Goal: Task Accomplishment & Management: Manage account settings

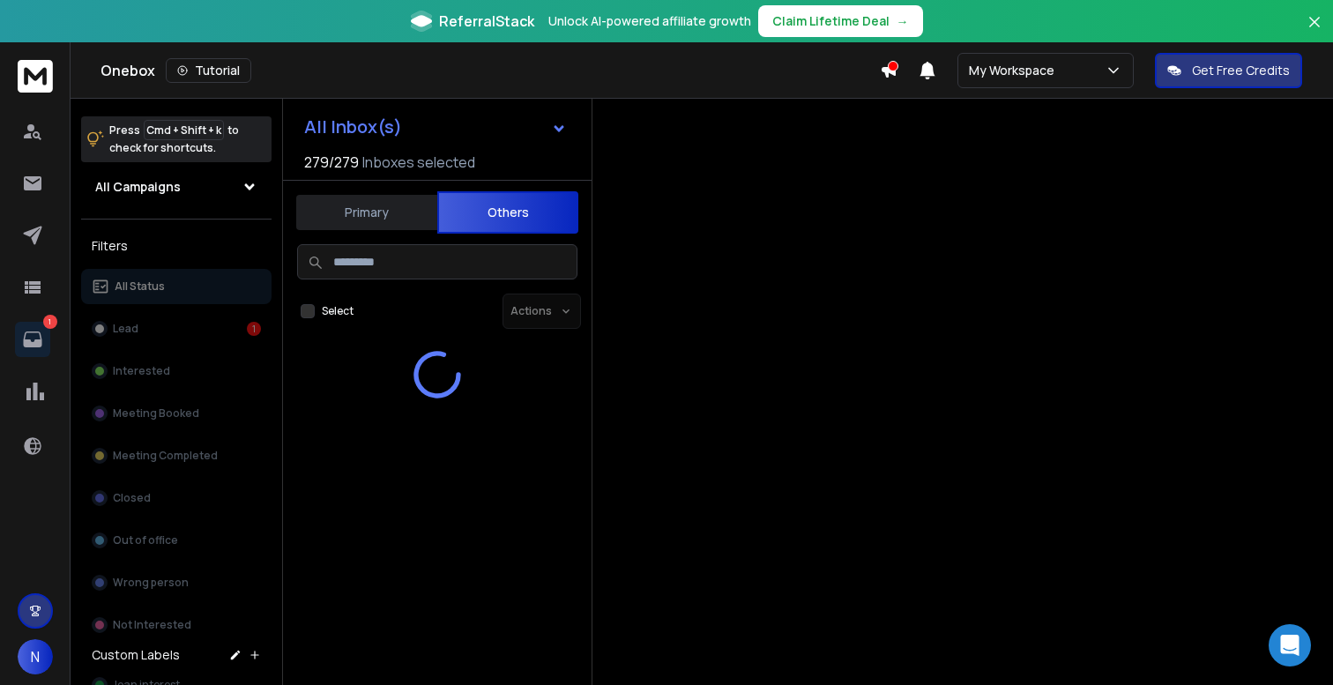
click at [388, 212] on button "Primary" at bounding box center [366, 212] width 141 height 39
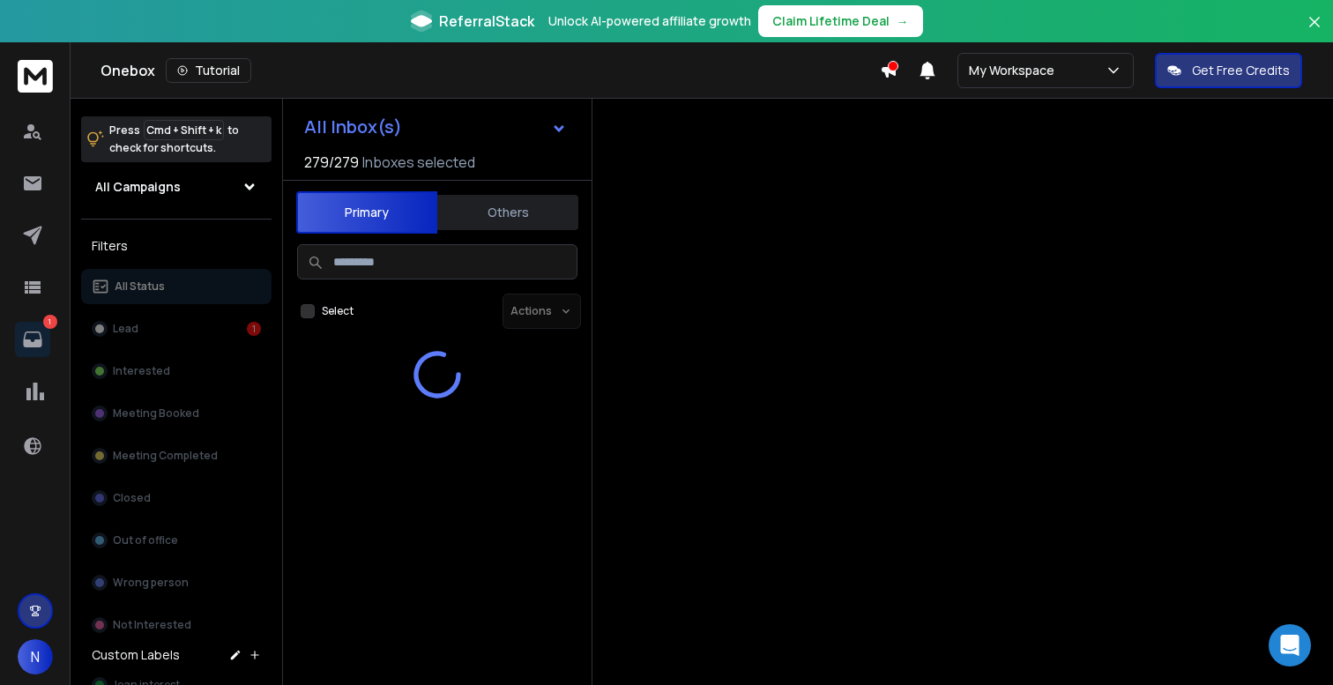
click at [388, 212] on button "Primary" at bounding box center [366, 212] width 141 height 42
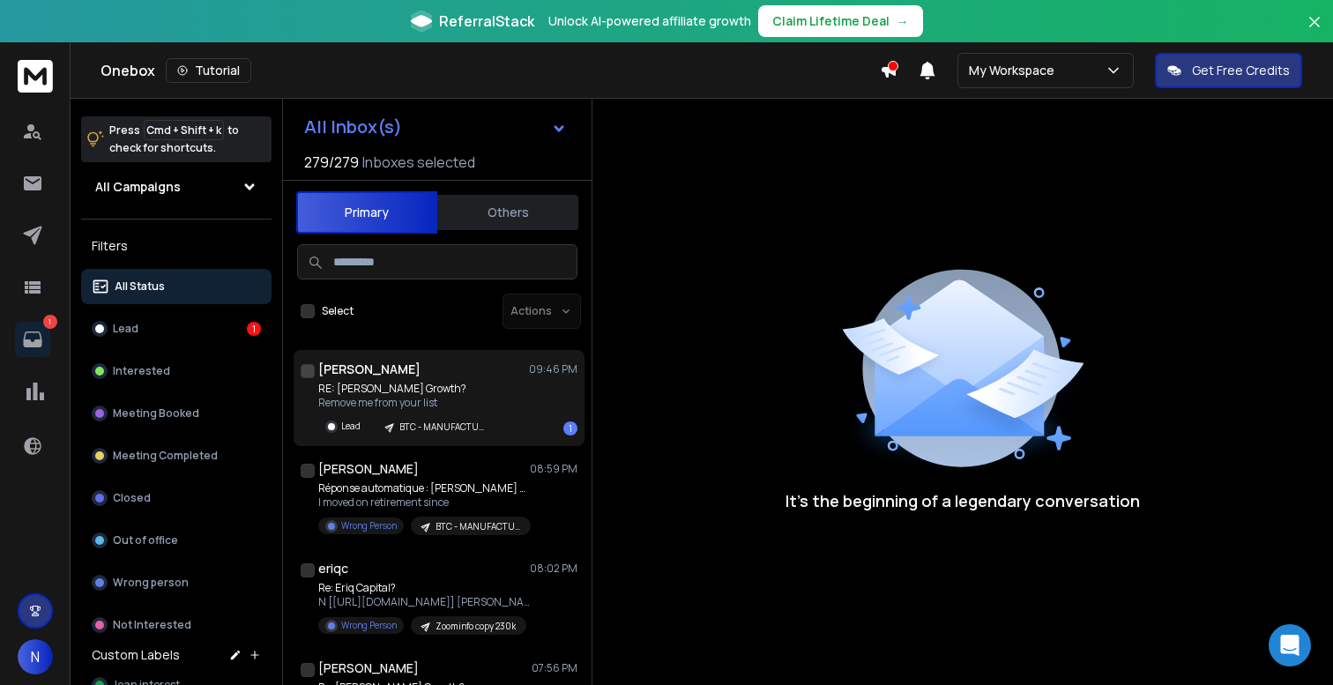
click at [494, 399] on p "Remove me from your list" at bounding box center [406, 403] width 176 height 14
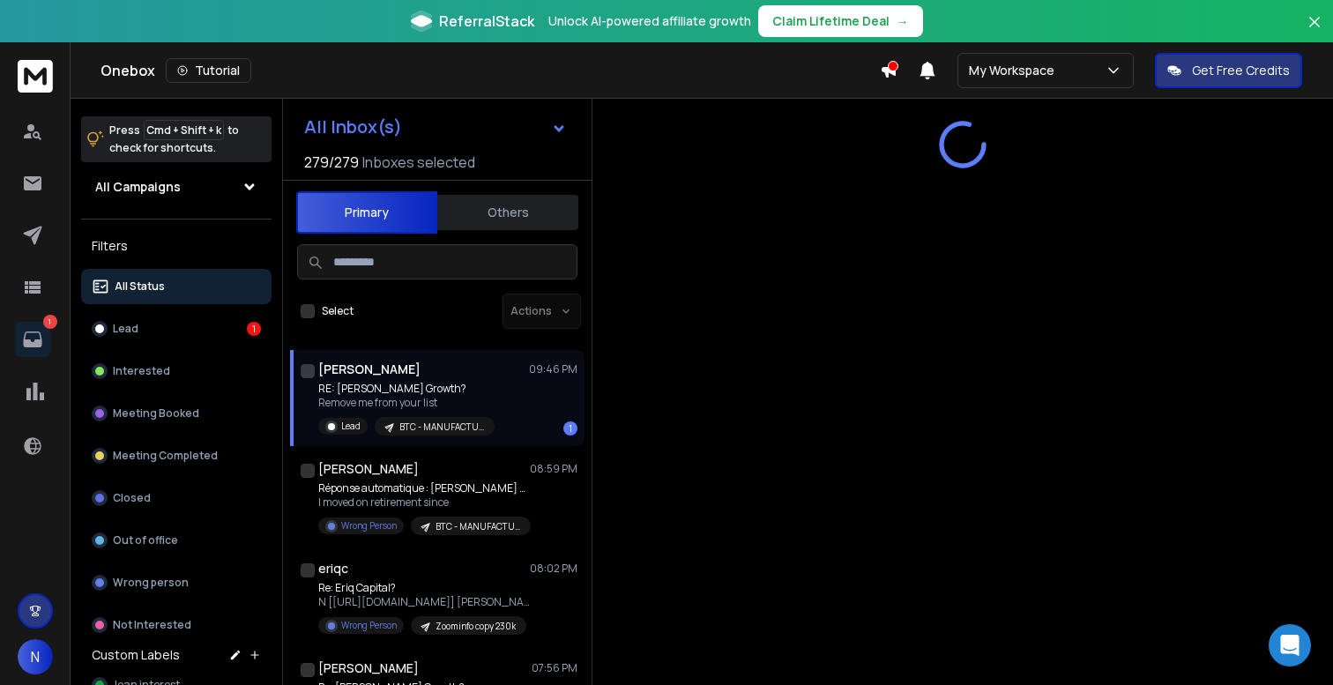
drag, startPoint x: 494, startPoint y: 399, endPoint x: 522, endPoint y: 392, distance: 28.9
click at [494, 399] on p "Remove me from your list" at bounding box center [406, 403] width 176 height 14
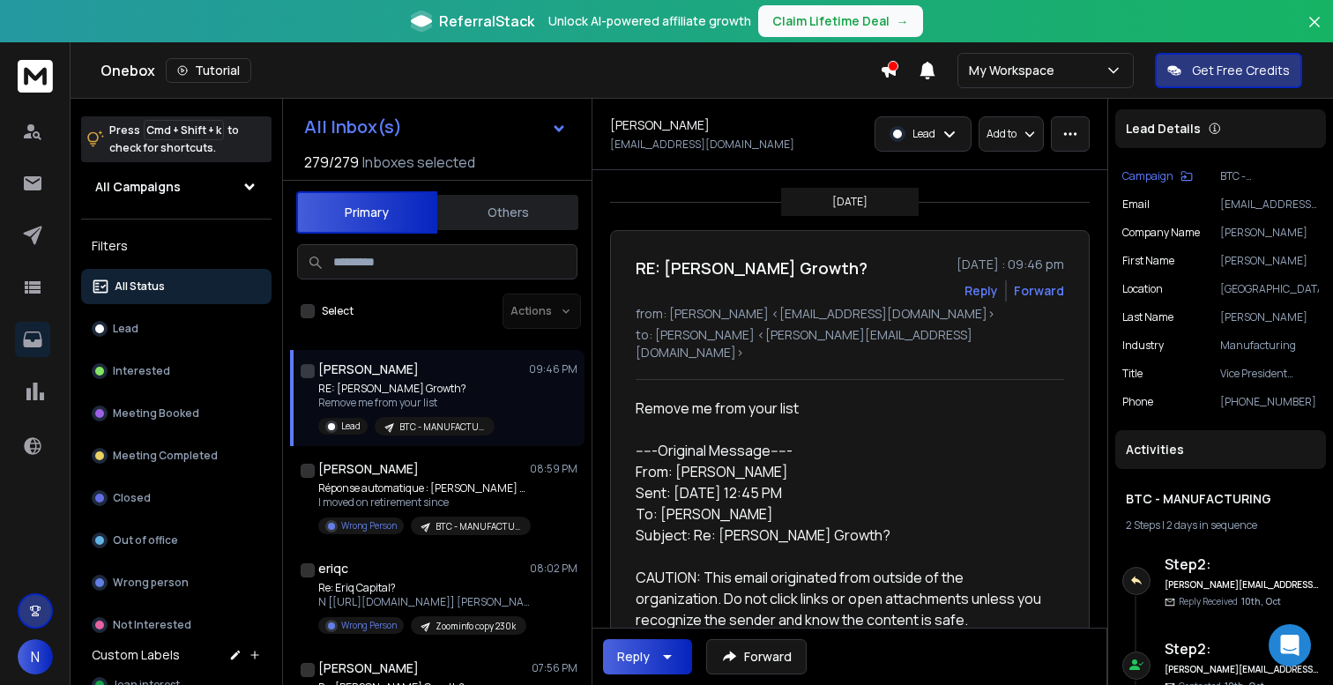
click at [822, 11] on button "Claim Lifetime Deal →" at bounding box center [840, 21] width 165 height 32
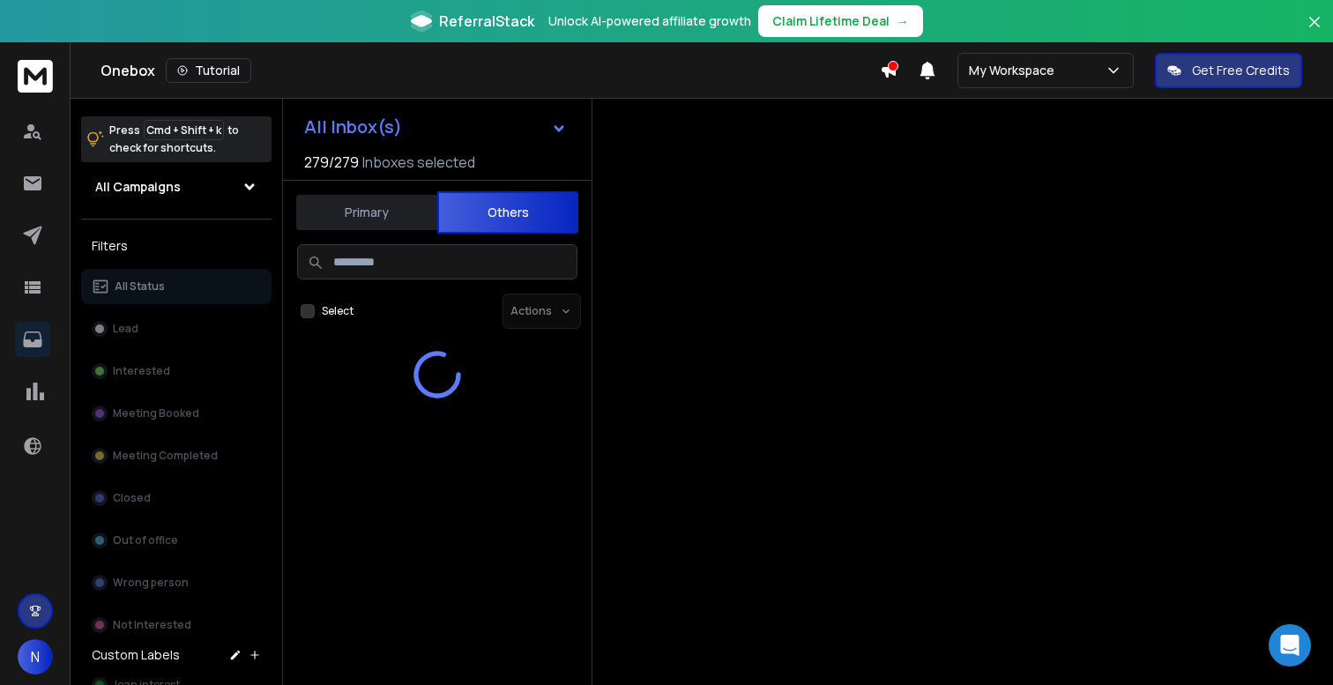
click at [479, 203] on button "Others" at bounding box center [507, 212] width 141 height 42
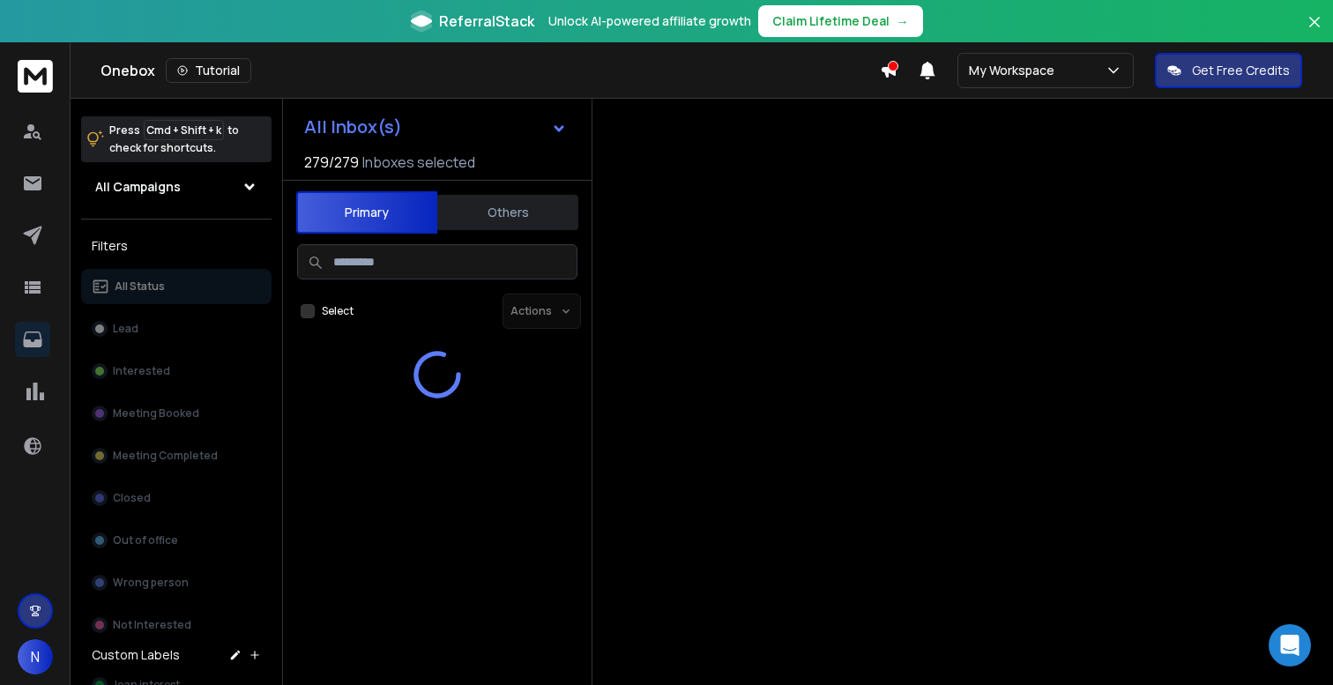
click at [341, 203] on button "Primary" at bounding box center [366, 212] width 141 height 42
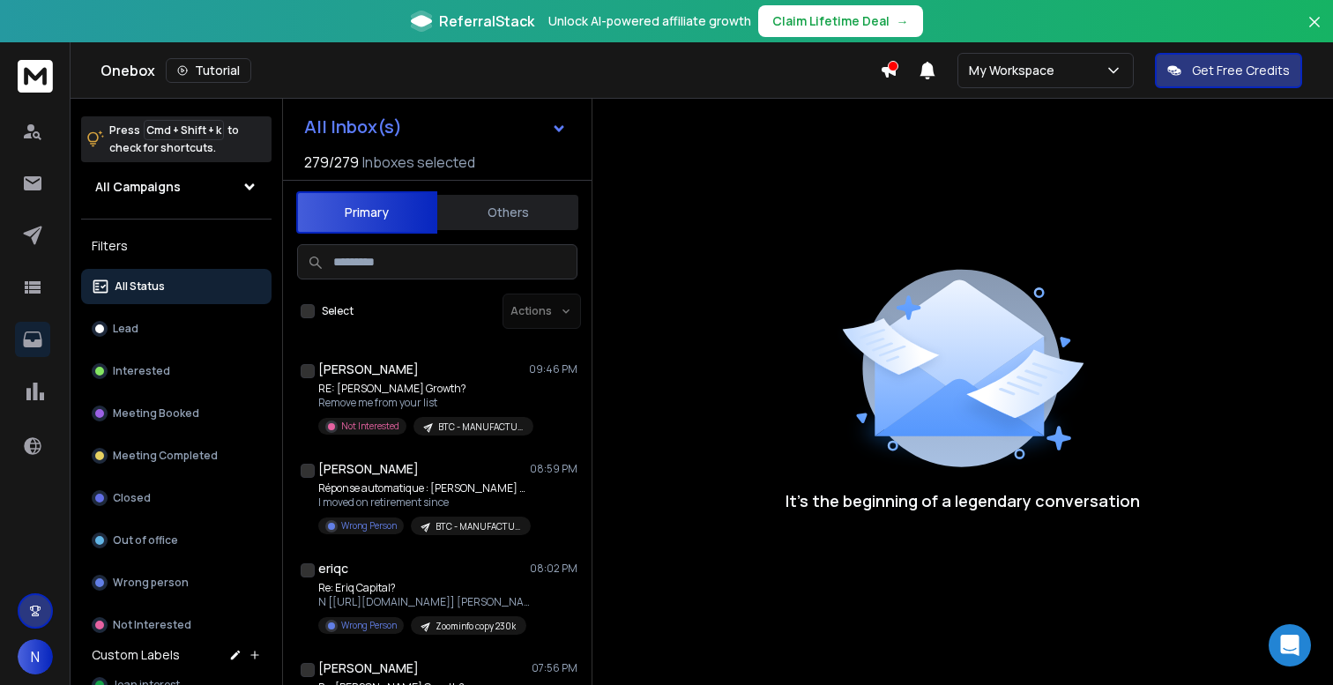
click at [501, 223] on button "Others" at bounding box center [507, 212] width 141 height 39
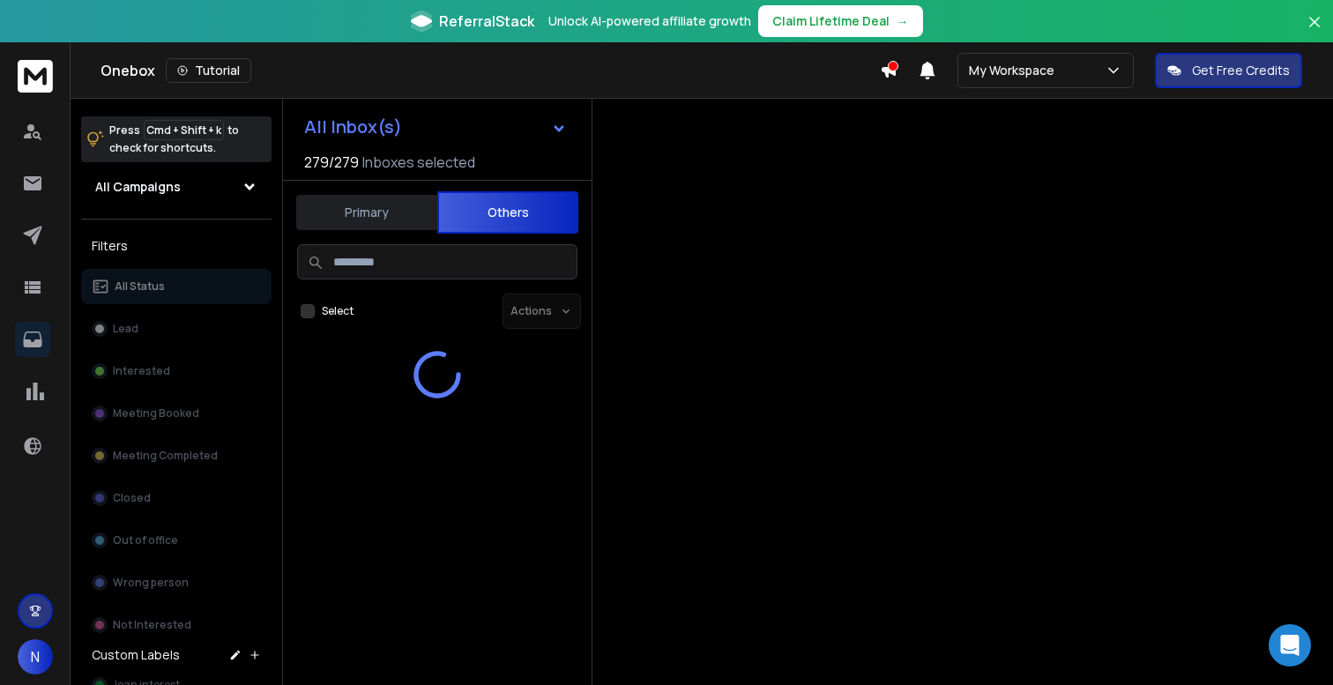
drag, startPoint x: 429, startPoint y: 233, endPoint x: 391, endPoint y: 235, distance: 38.0
click at [391, 235] on div "Primary Others Select Actions" at bounding box center [437, 390] width 309 height 391
click at [390, 227] on button "Primary" at bounding box center [366, 212] width 141 height 39
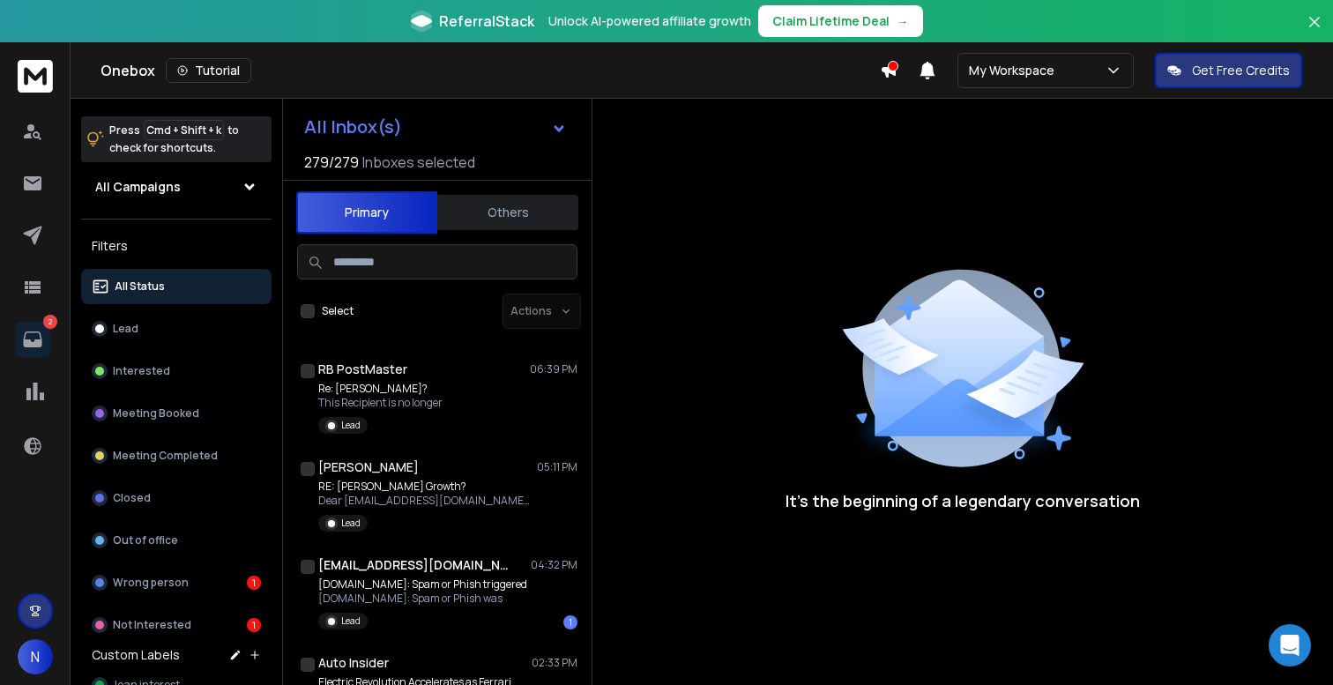
click at [390, 227] on button "Primary" at bounding box center [366, 212] width 141 height 42
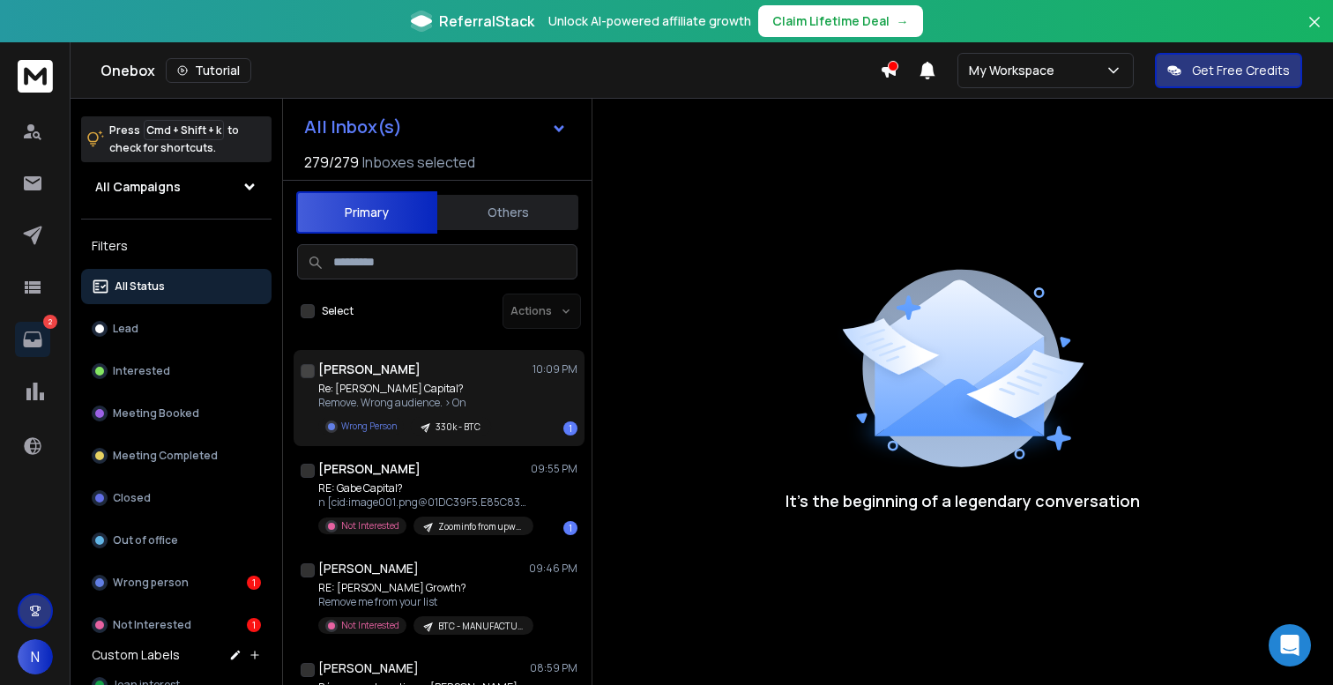
click at [490, 379] on div "[PERSON_NAME] 10:09 PM Re: [PERSON_NAME] Capital? Remove. Wrong audience. > On …" at bounding box center [447, 398] width 259 height 75
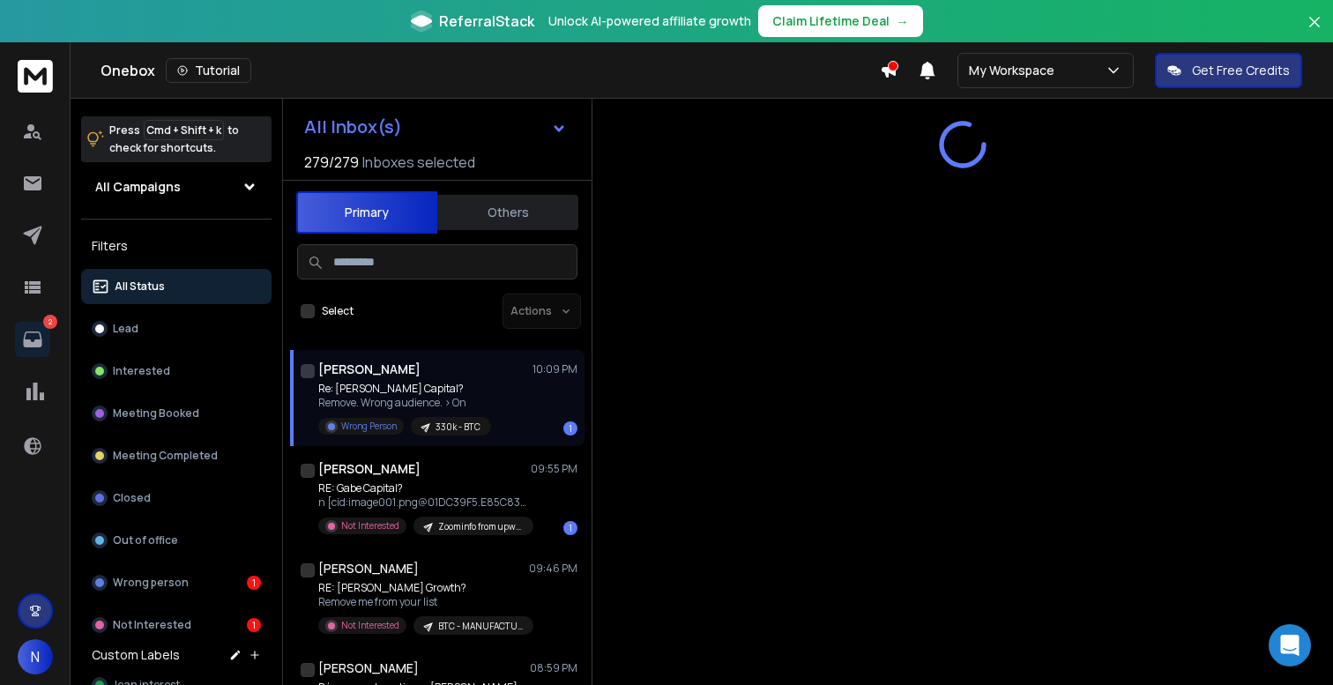
click at [490, 379] on div "[PERSON_NAME] 10:09 PM Re: [PERSON_NAME] Capital? Remove. Wrong audience. > On …" at bounding box center [447, 398] width 259 height 75
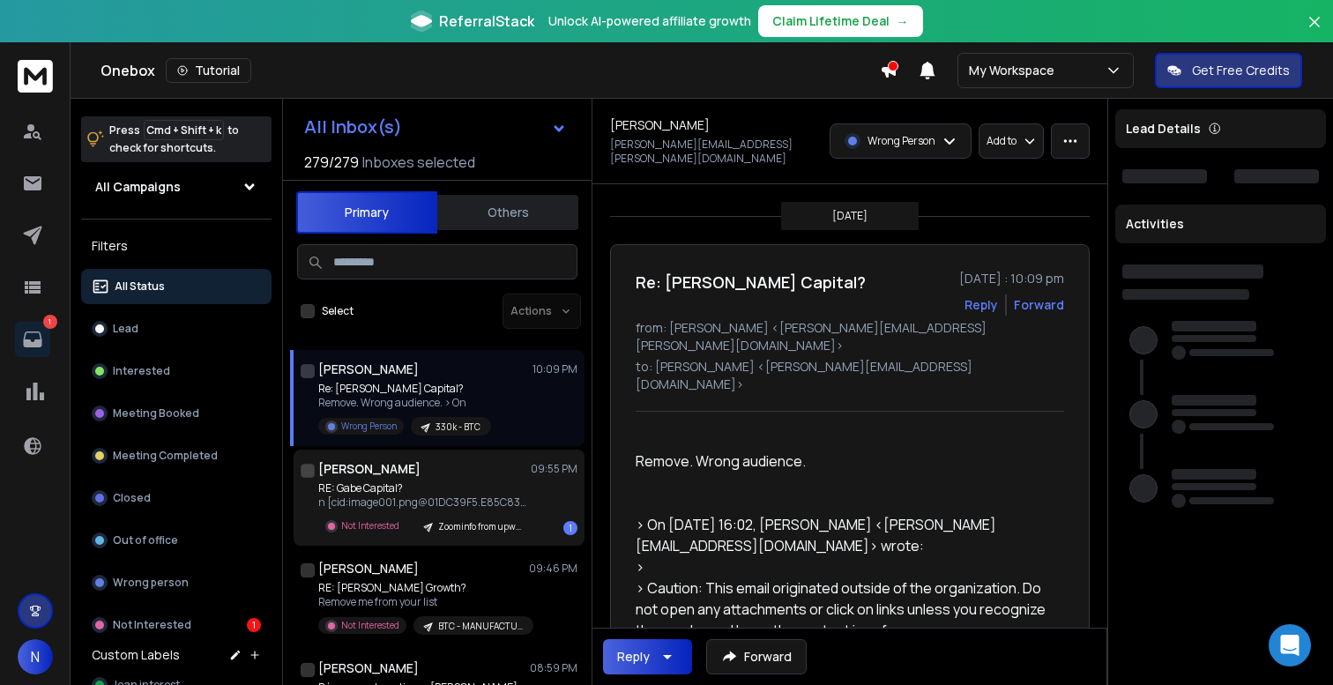
click at [490, 483] on p "RE: Gabe Capital?" at bounding box center [424, 488] width 212 height 14
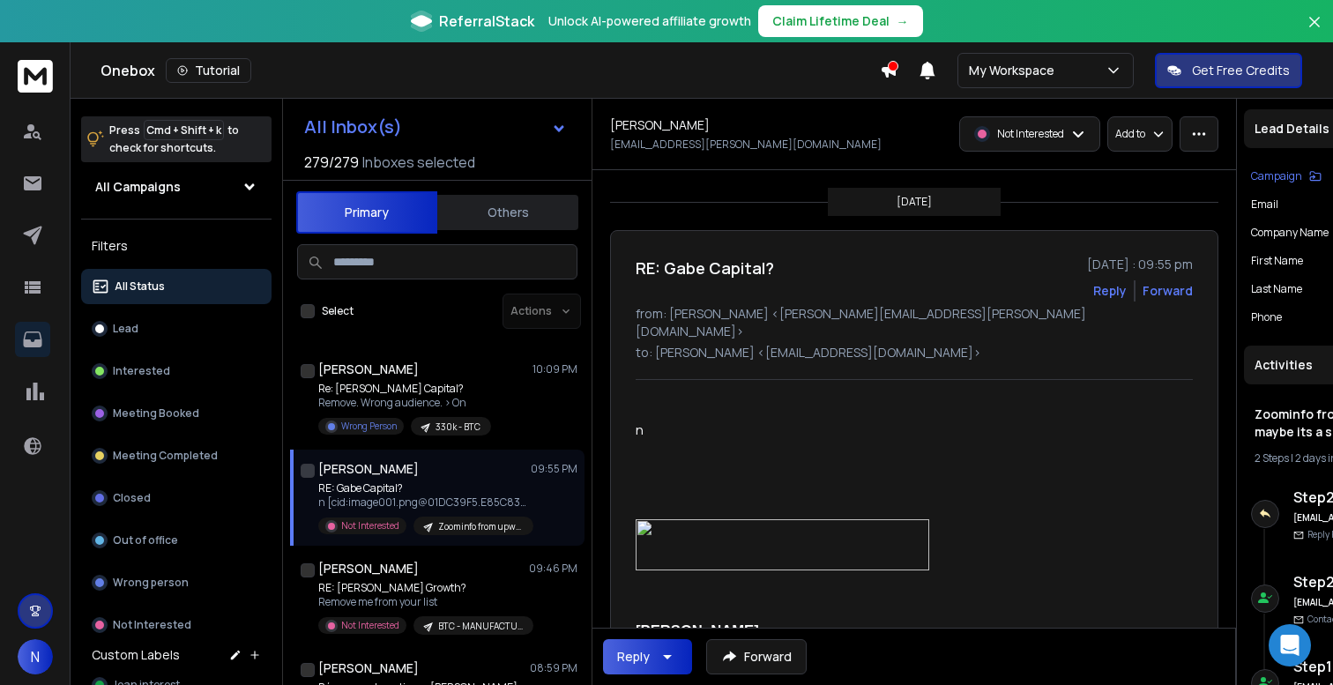
click at [529, 212] on button "Others" at bounding box center [507, 212] width 141 height 39
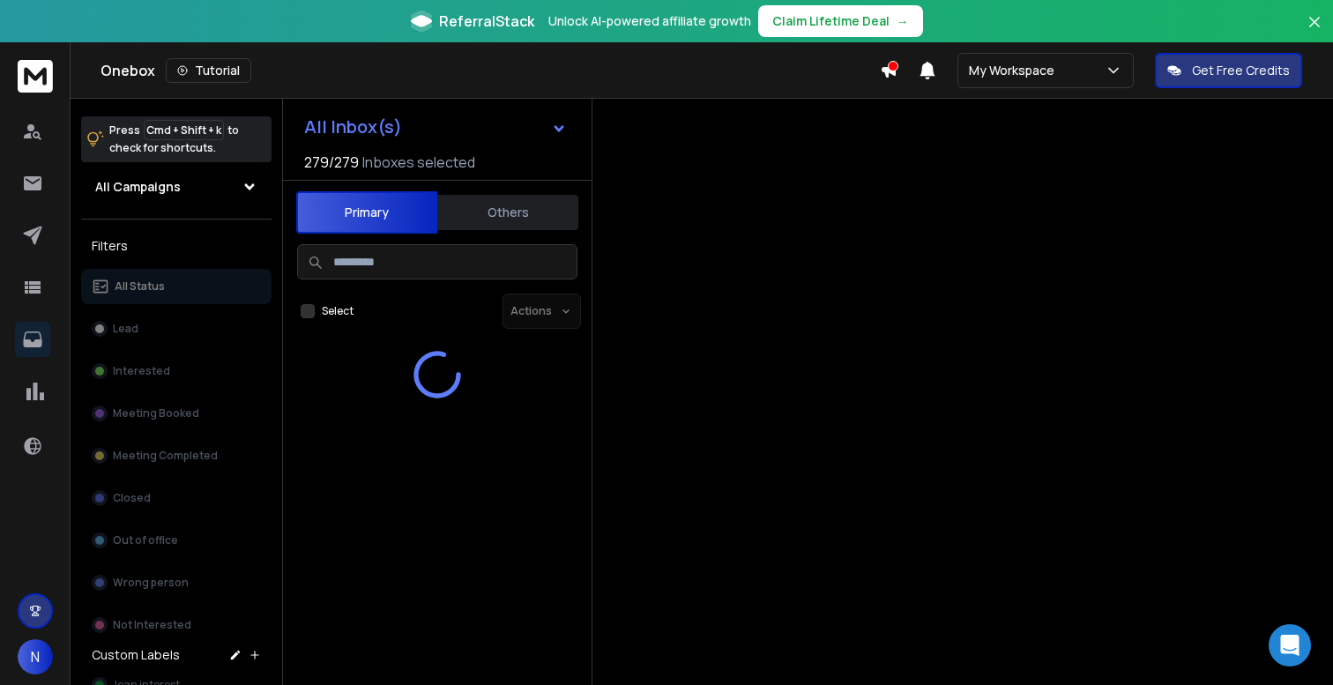
click at [361, 204] on button "Primary" at bounding box center [366, 212] width 141 height 42
